Goal: Task Accomplishment & Management: Manage account settings

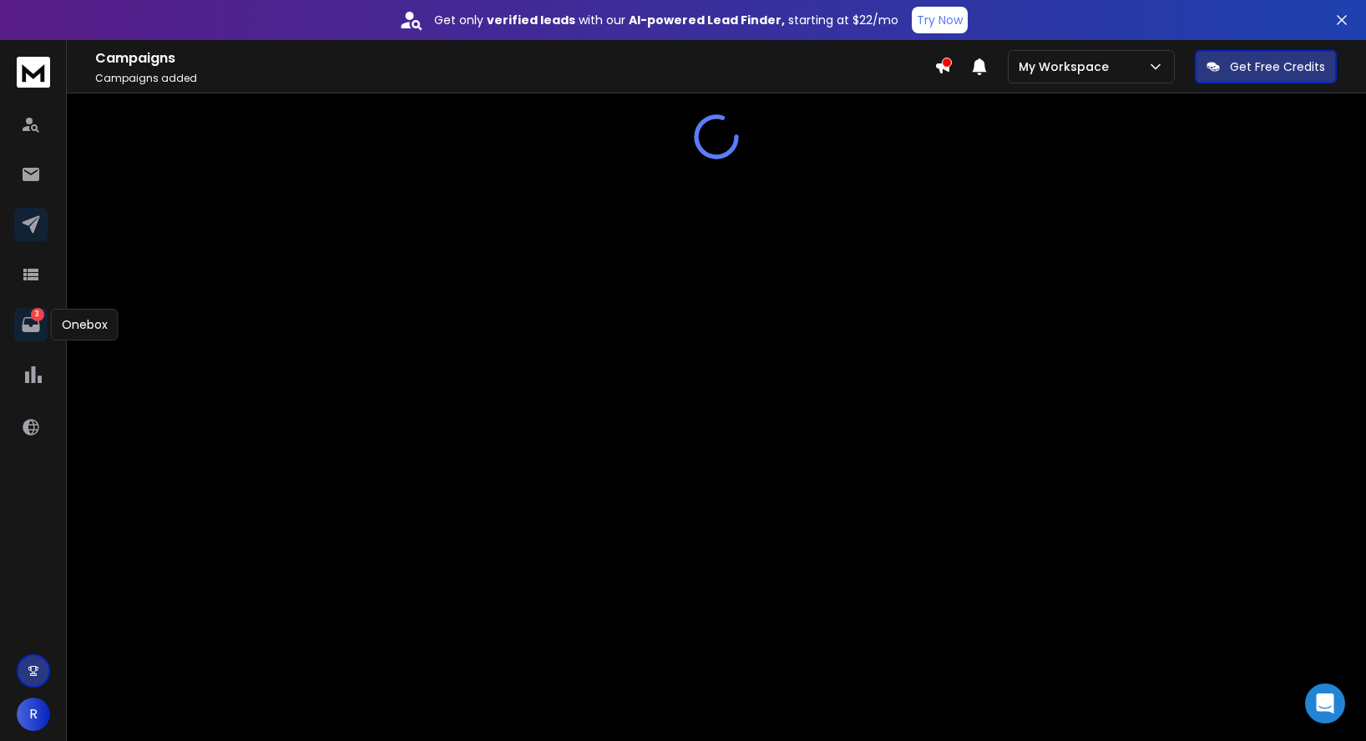
click at [39, 337] on link "3" at bounding box center [30, 324] width 33 height 33
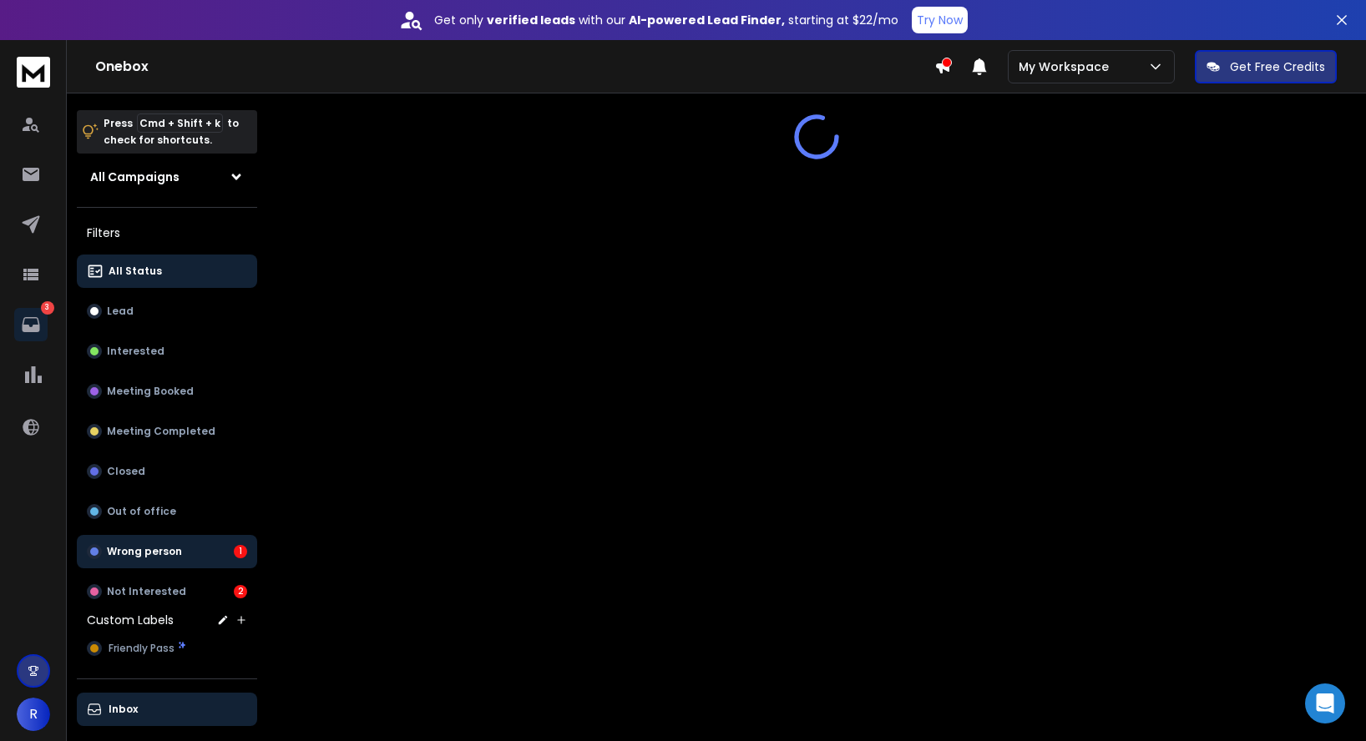
click at [154, 551] on p "Wrong person" at bounding box center [144, 551] width 75 height 13
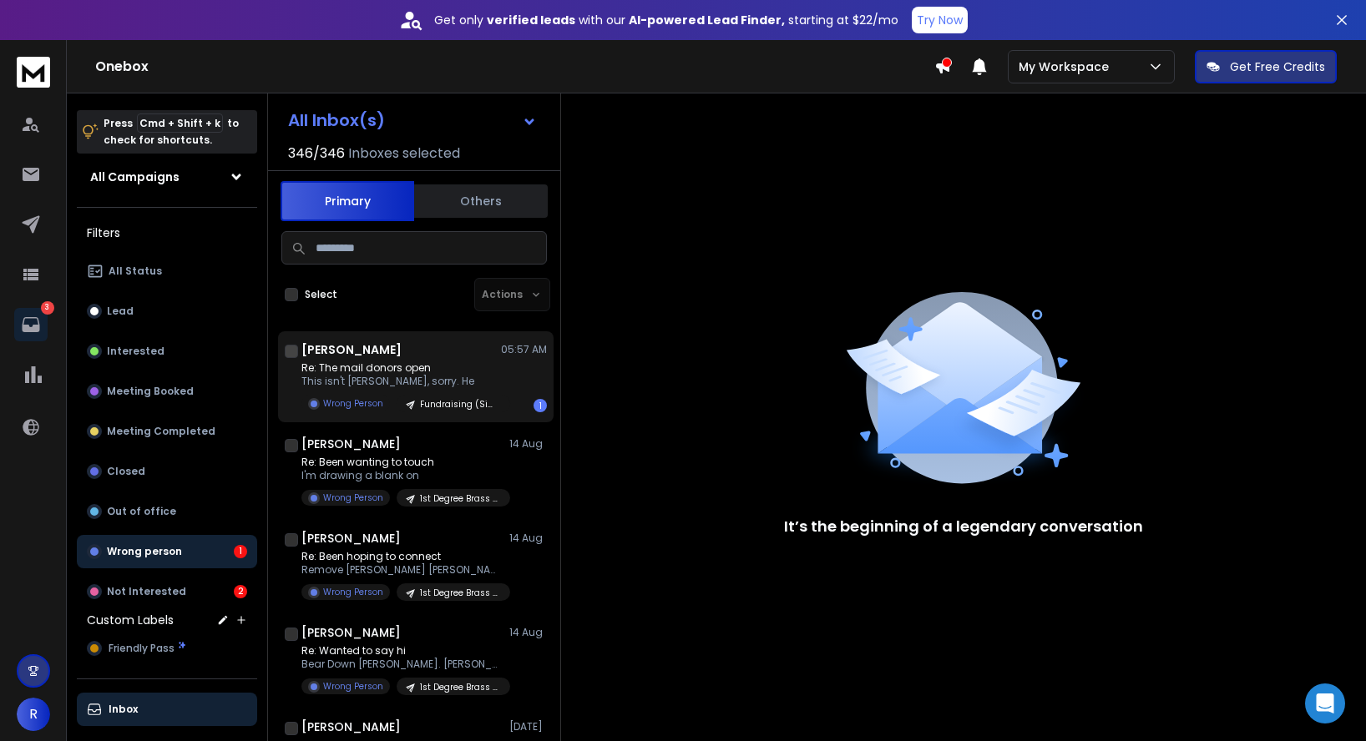
click at [405, 360] on div "[PERSON_NAME] 05:57 AM Re: The mail donors open This isn't [PERSON_NAME], sorry…" at bounding box center [423, 376] width 245 height 71
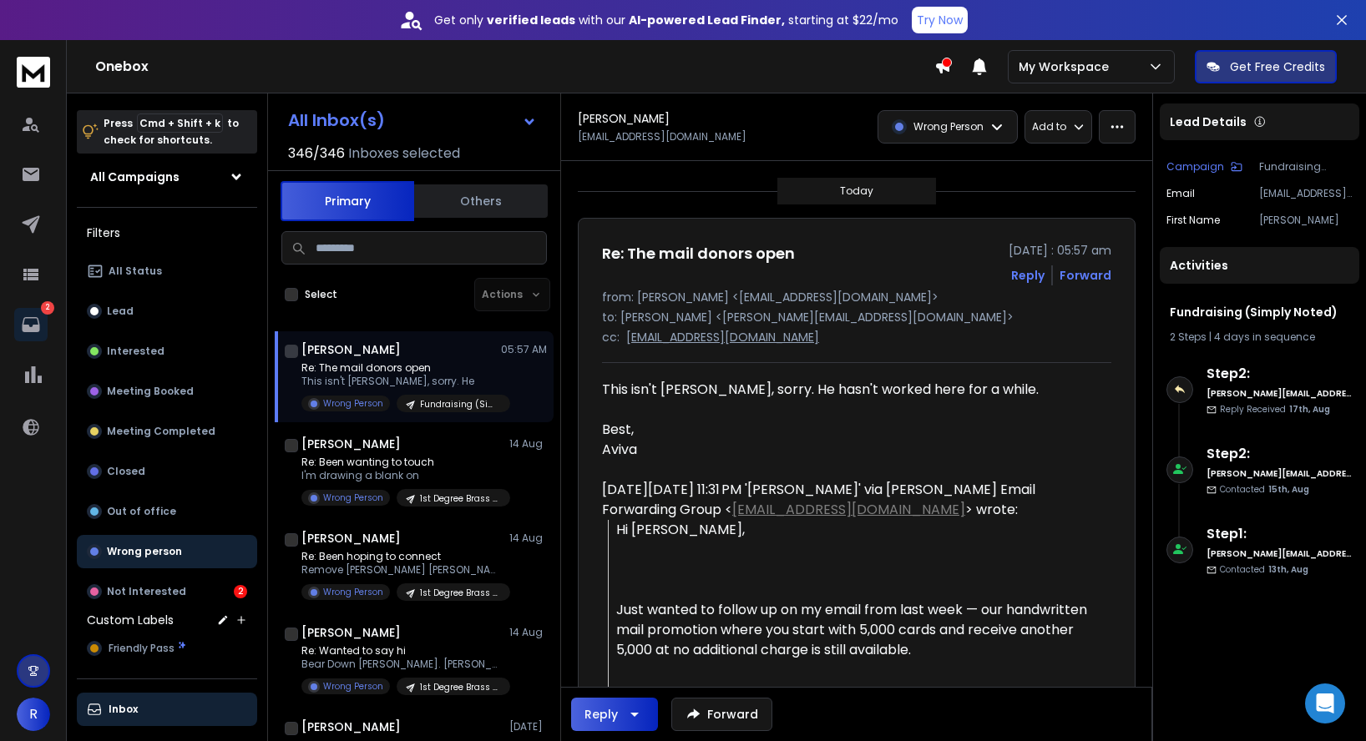
click at [142, 587] on p "Not Interested" at bounding box center [146, 591] width 79 height 13
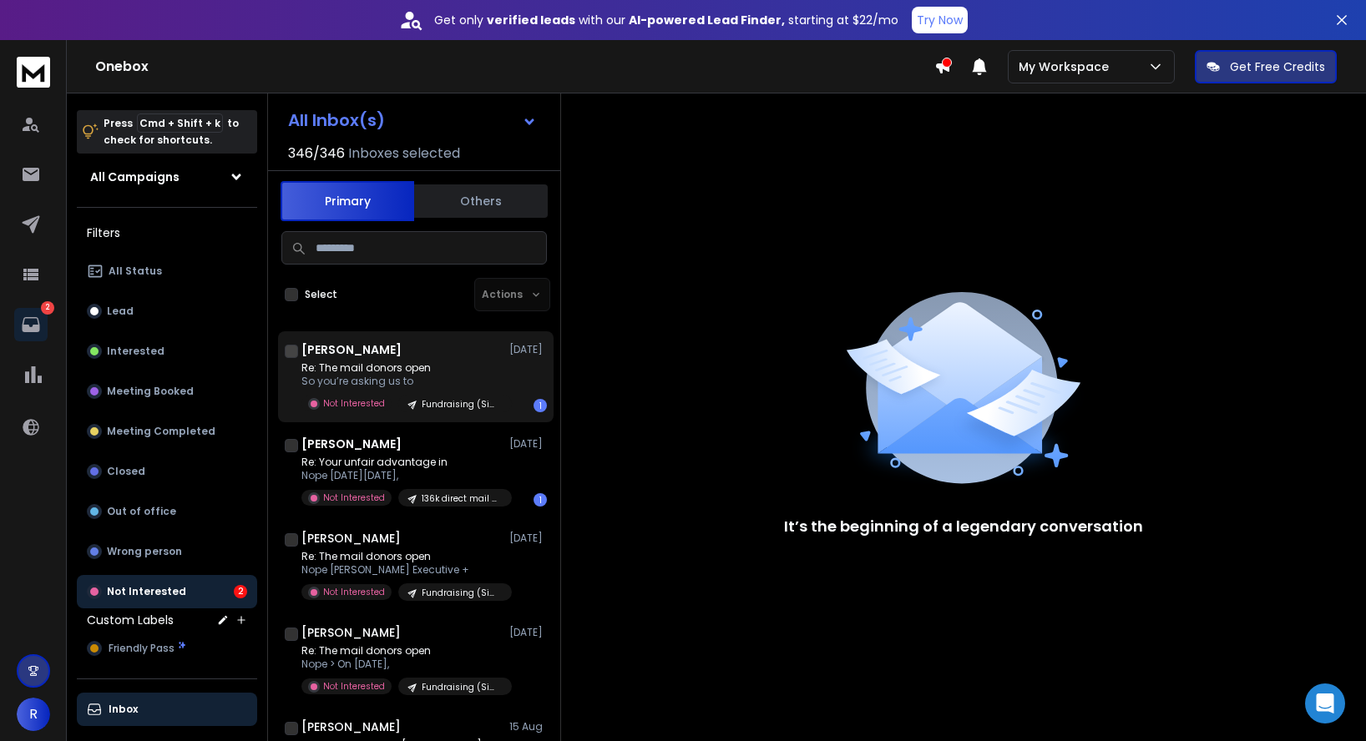
click at [338, 360] on div "[PERSON_NAME] [DATE] Re: The mail donors open So you’re asking us to Not Intere…" at bounding box center [423, 376] width 245 height 71
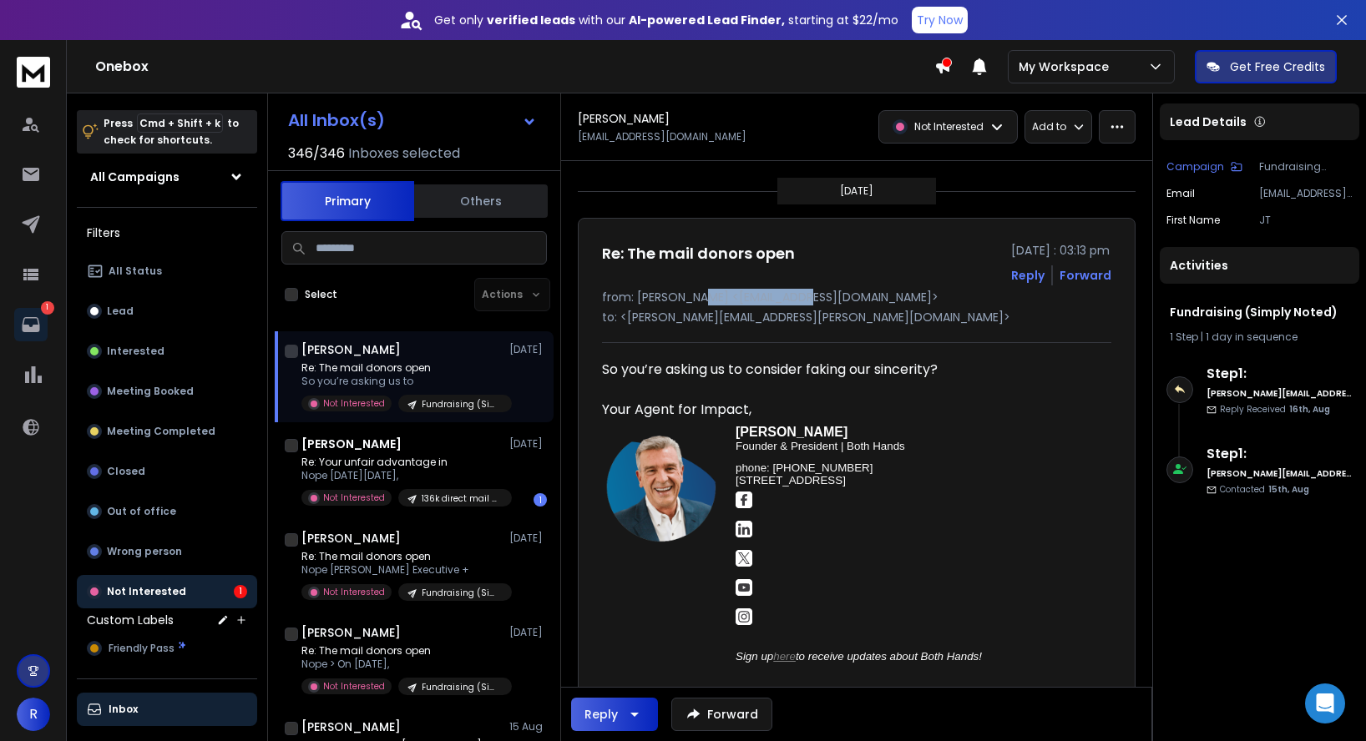
drag, startPoint x: 695, startPoint y: 296, endPoint x: 800, endPoint y: 295, distance: 105.2
click at [800, 295] on p "from: [PERSON_NAME] <[EMAIL_ADDRESS][DOMAIN_NAME]>" at bounding box center [856, 297] width 509 height 17
copy p "[EMAIL_ADDRESS][DOMAIN_NAME]"
click at [406, 367] on p "Re: The mail donors open" at bounding box center [401, 368] width 200 height 13
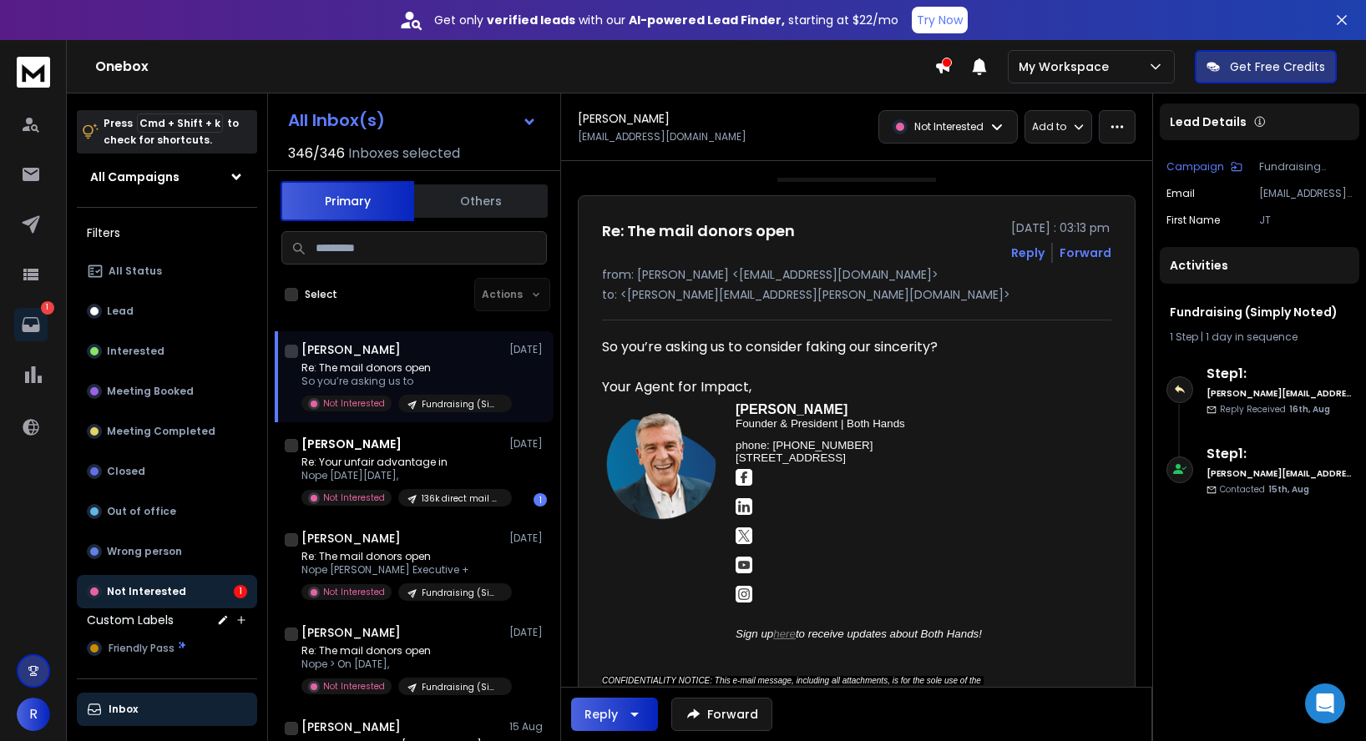
scroll to position [20, 0]
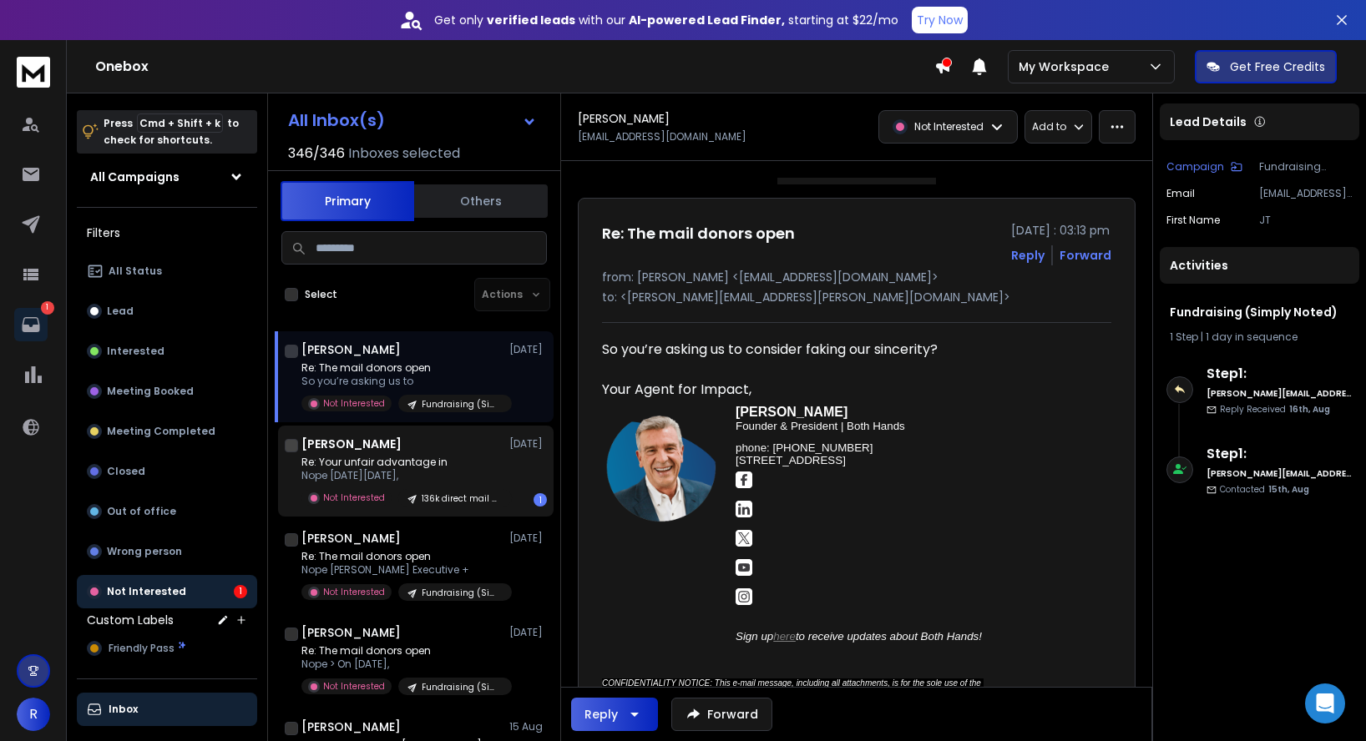
click at [403, 439] on div "[PERSON_NAME] [DATE]" at bounding box center [423, 444] width 245 height 17
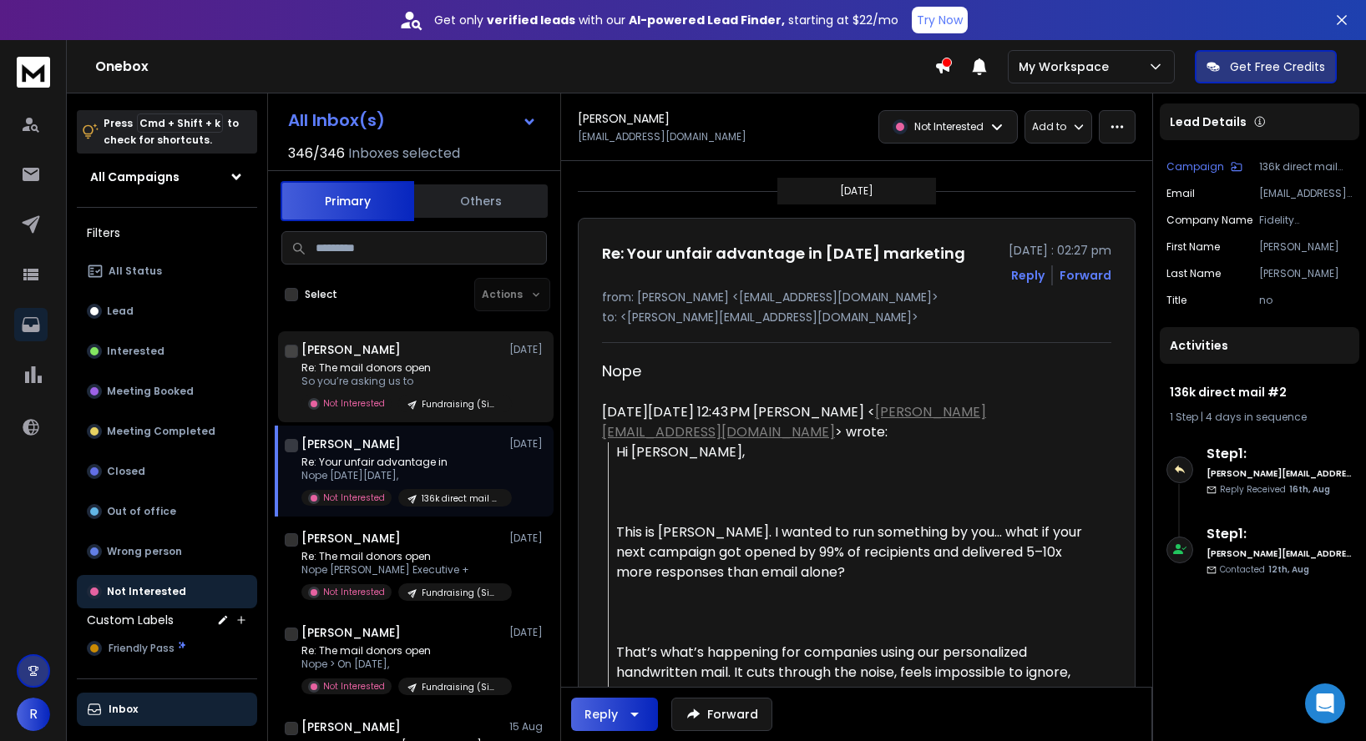
click at [379, 361] on div "[PERSON_NAME] [DATE] Re: The mail donors open So you’re asking us to Not Intere…" at bounding box center [423, 376] width 245 height 71
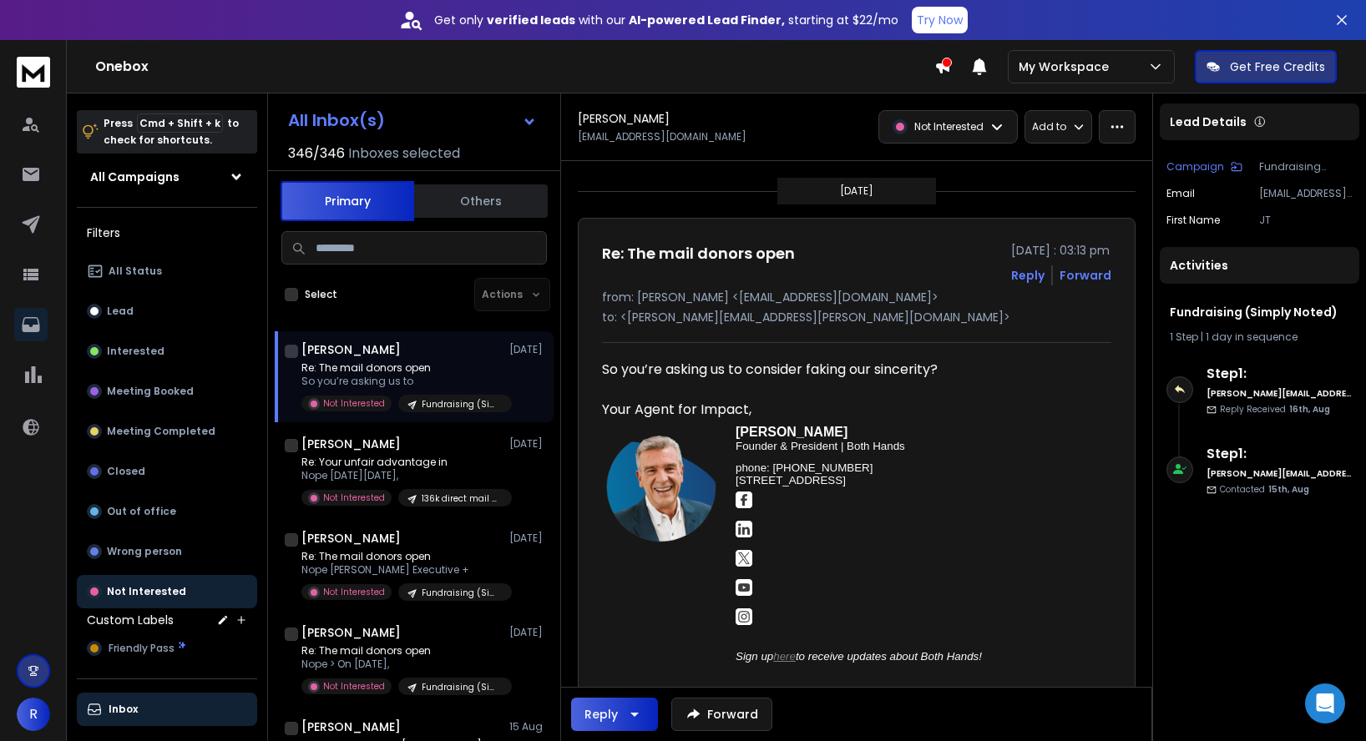
click at [76, 336] on div "Press Cmd + Shift + k to check for shortcuts. All Campaigns All Campaigns Filte…" at bounding box center [167, 464] width 200 height 741
click at [107, 346] on p "Interested" at bounding box center [136, 351] width 58 height 13
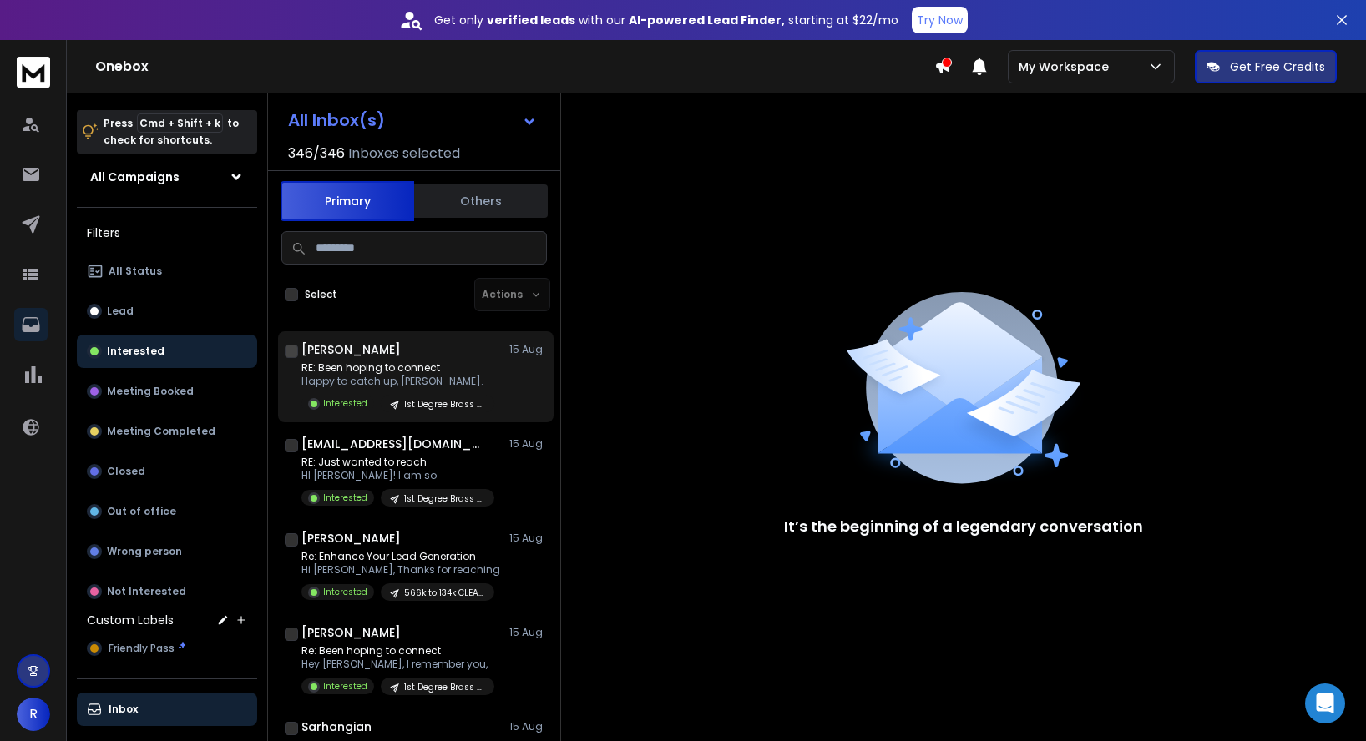
click at [365, 358] on div "[PERSON_NAME] [DATE] RE: Been hoping to connect Happy to catch up, [PERSON_NAME…" at bounding box center [423, 376] width 245 height 71
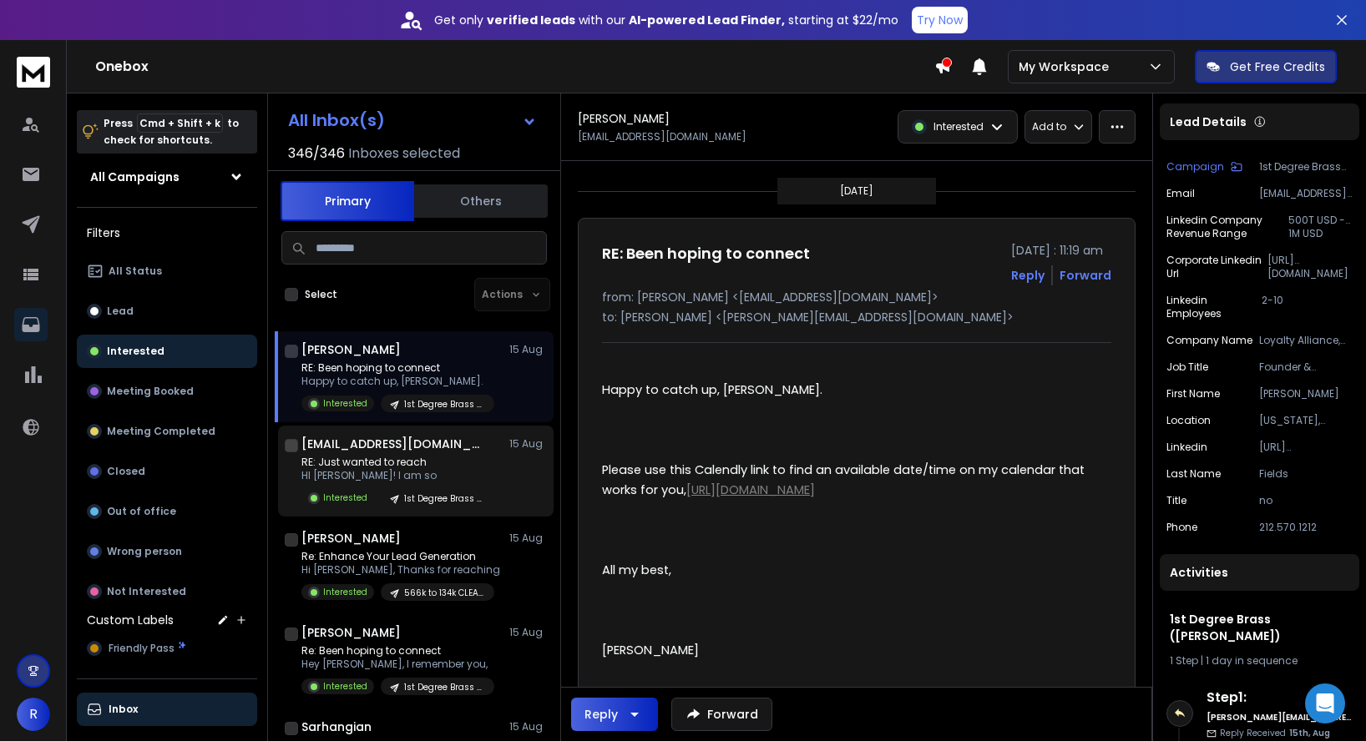
click at [406, 464] on p "RE: Just wanted to reach" at bounding box center [397, 462] width 193 height 13
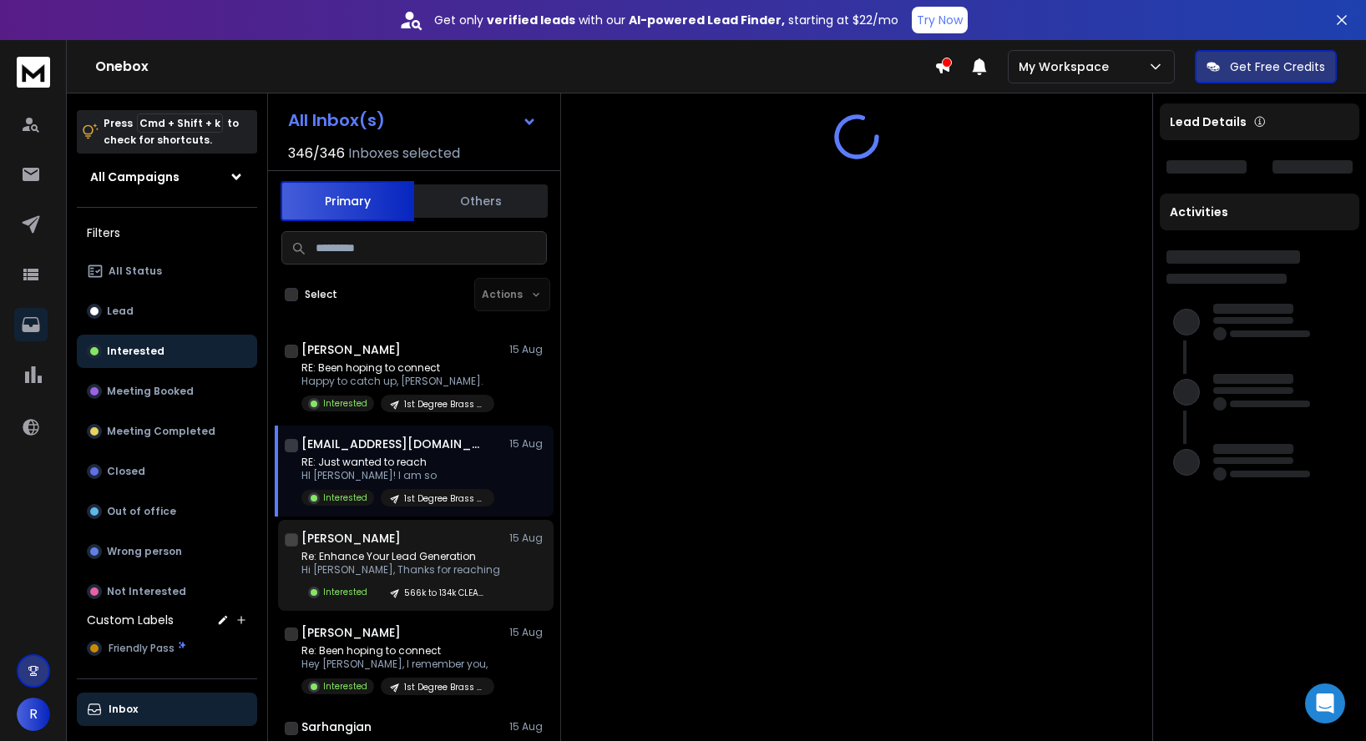
click at [388, 544] on h1 "[PERSON_NAME]" at bounding box center [350, 538] width 99 height 17
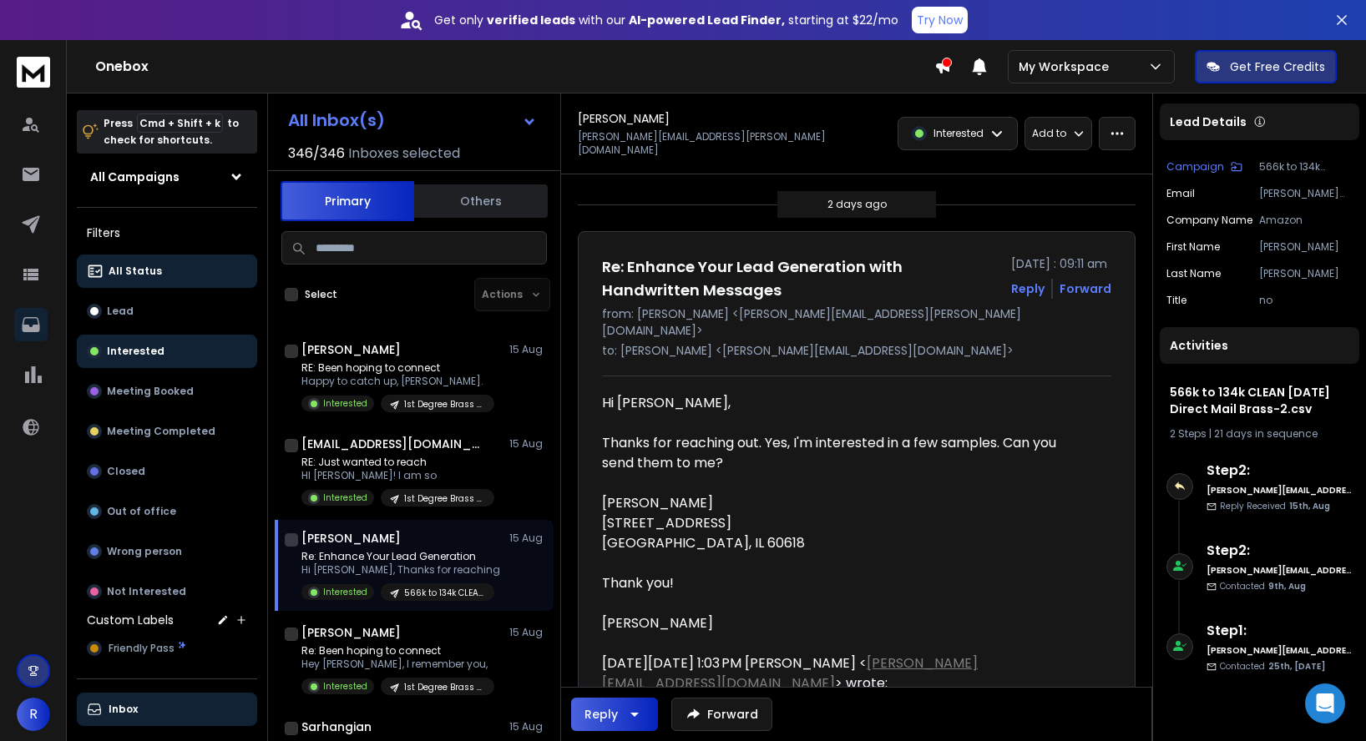
scroll to position [0, 0]
click at [40, 232] on icon at bounding box center [31, 225] width 20 height 20
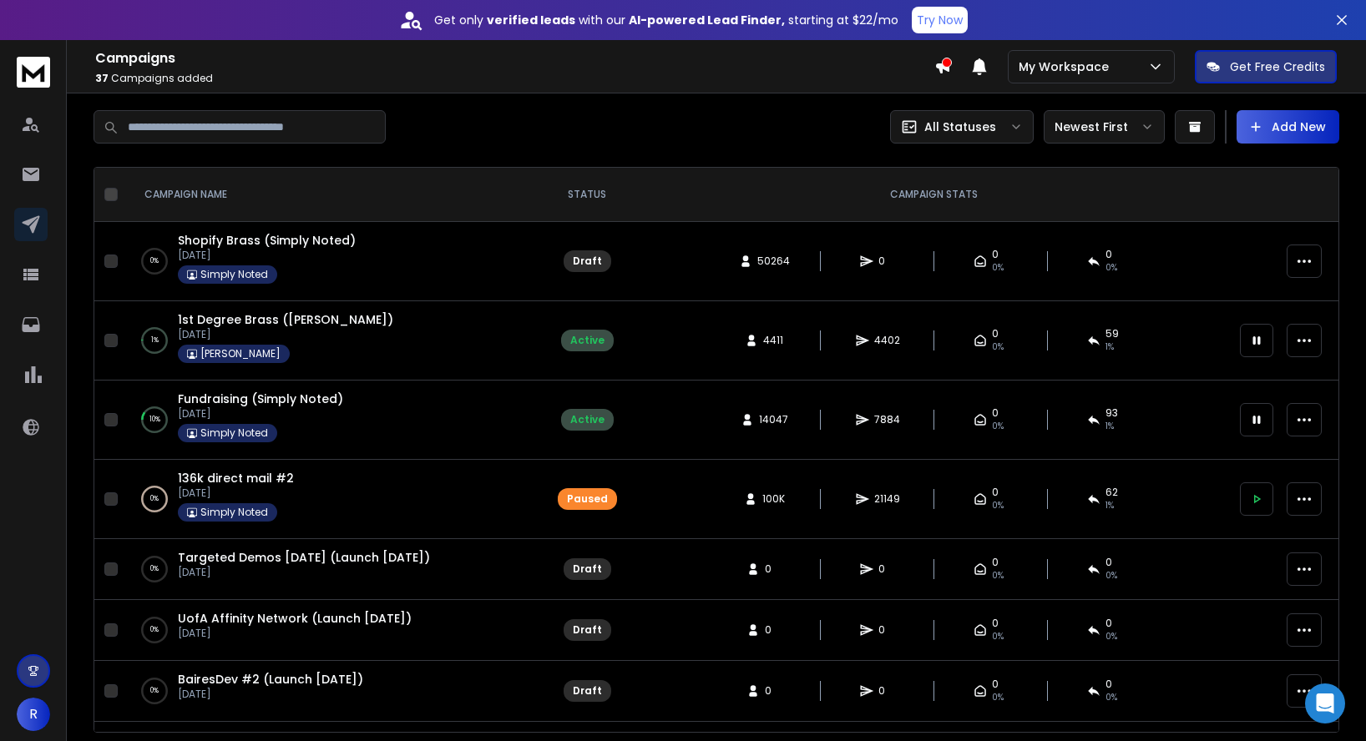
click at [1250, 338] on icon at bounding box center [1256, 340] width 15 height 15
click at [261, 411] on p "[DATE]" at bounding box center [260, 413] width 165 height 13
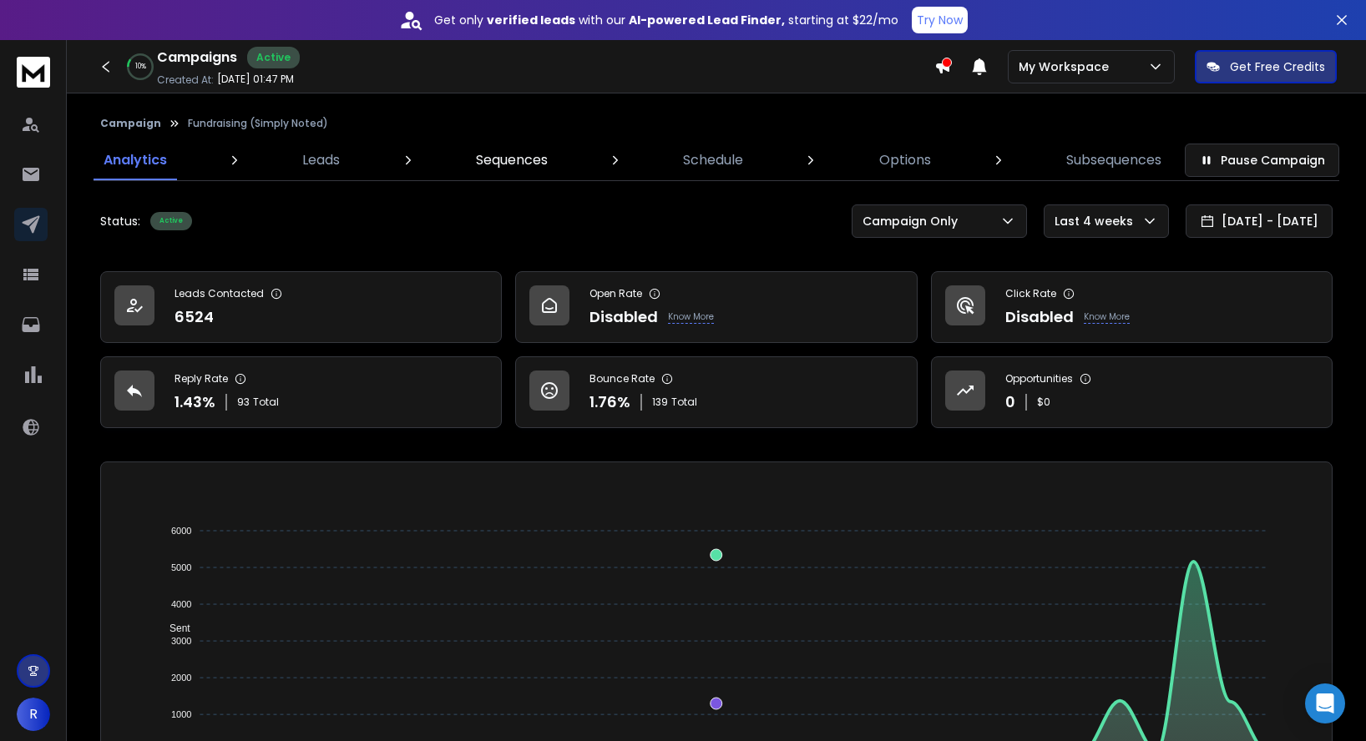
click at [527, 161] on p "Sequences" at bounding box center [512, 160] width 72 height 20
